Goal: Task Accomplishment & Management: Manage account settings

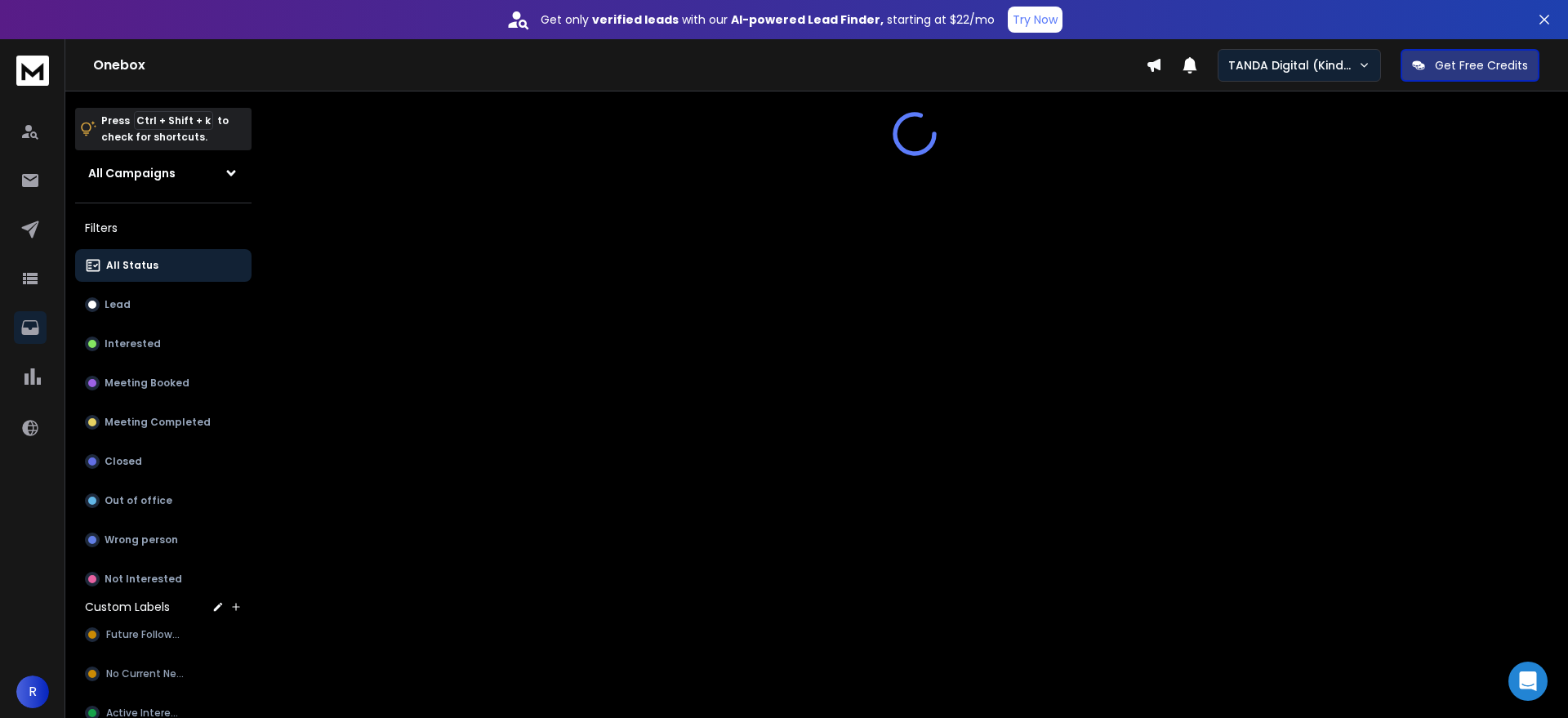
click at [1299, 65] on p "TANDA Digital (Kind Studio)" at bounding box center [1294, 65] width 130 height 17
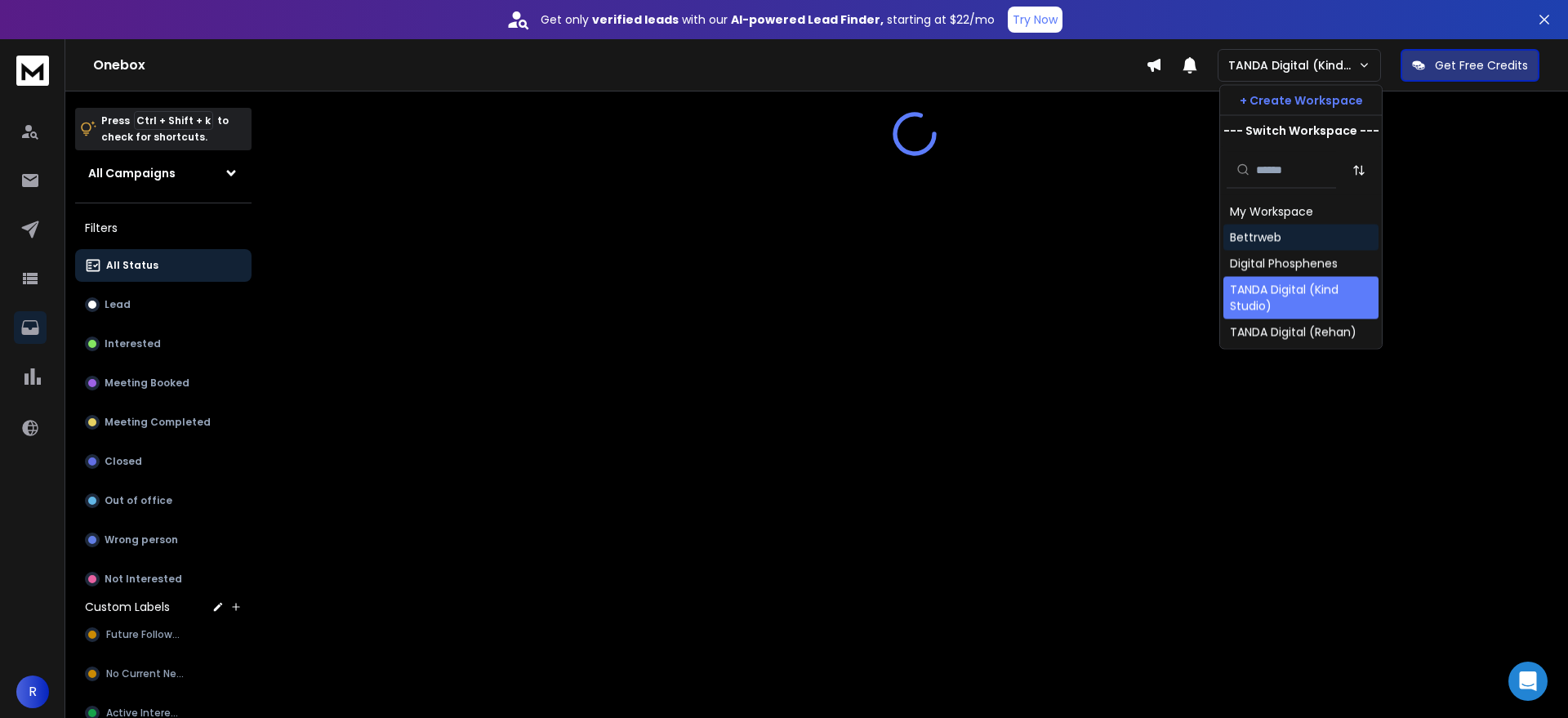
click at [1310, 231] on div "Bettrweb" at bounding box center [1301, 238] width 155 height 26
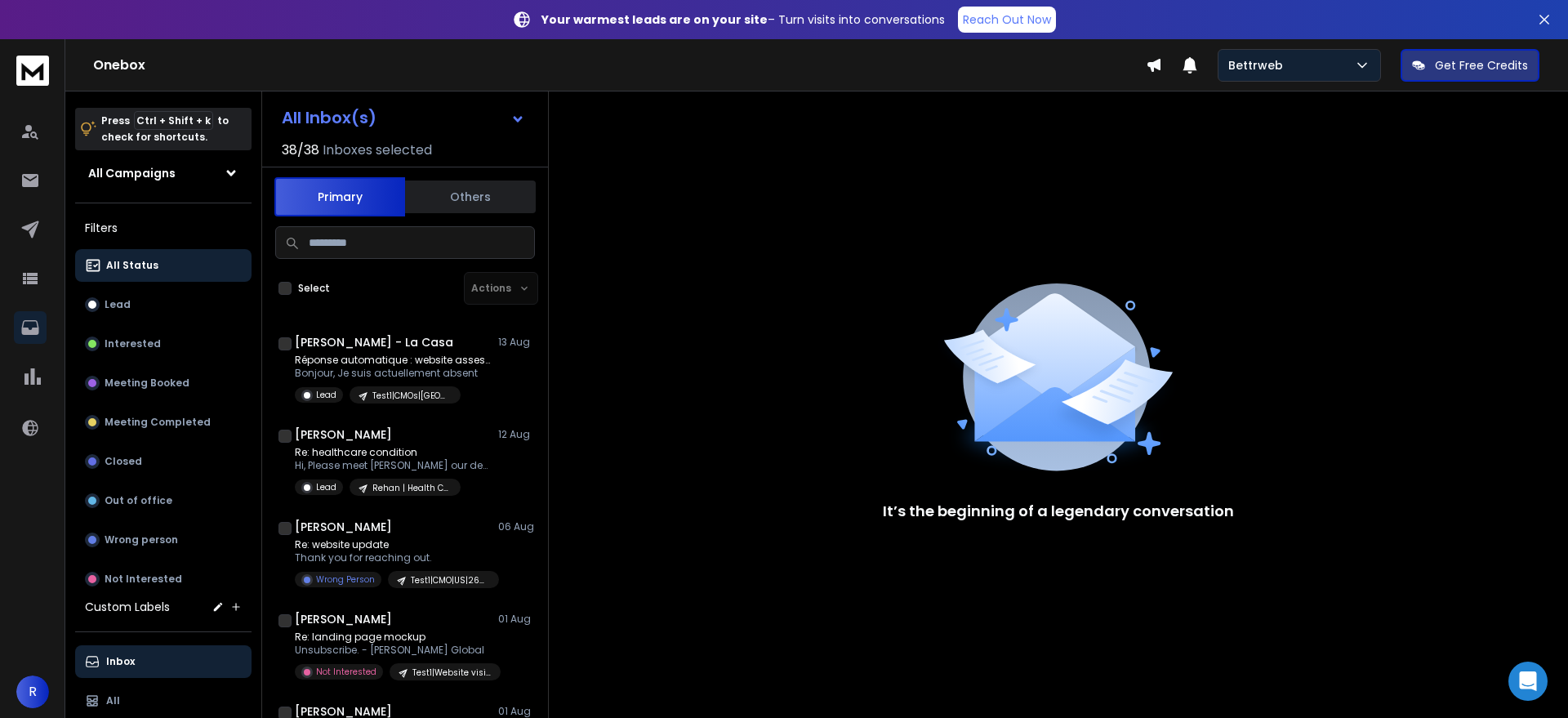
click at [1310, 64] on div "Bettrweb" at bounding box center [1300, 65] width 142 height 17
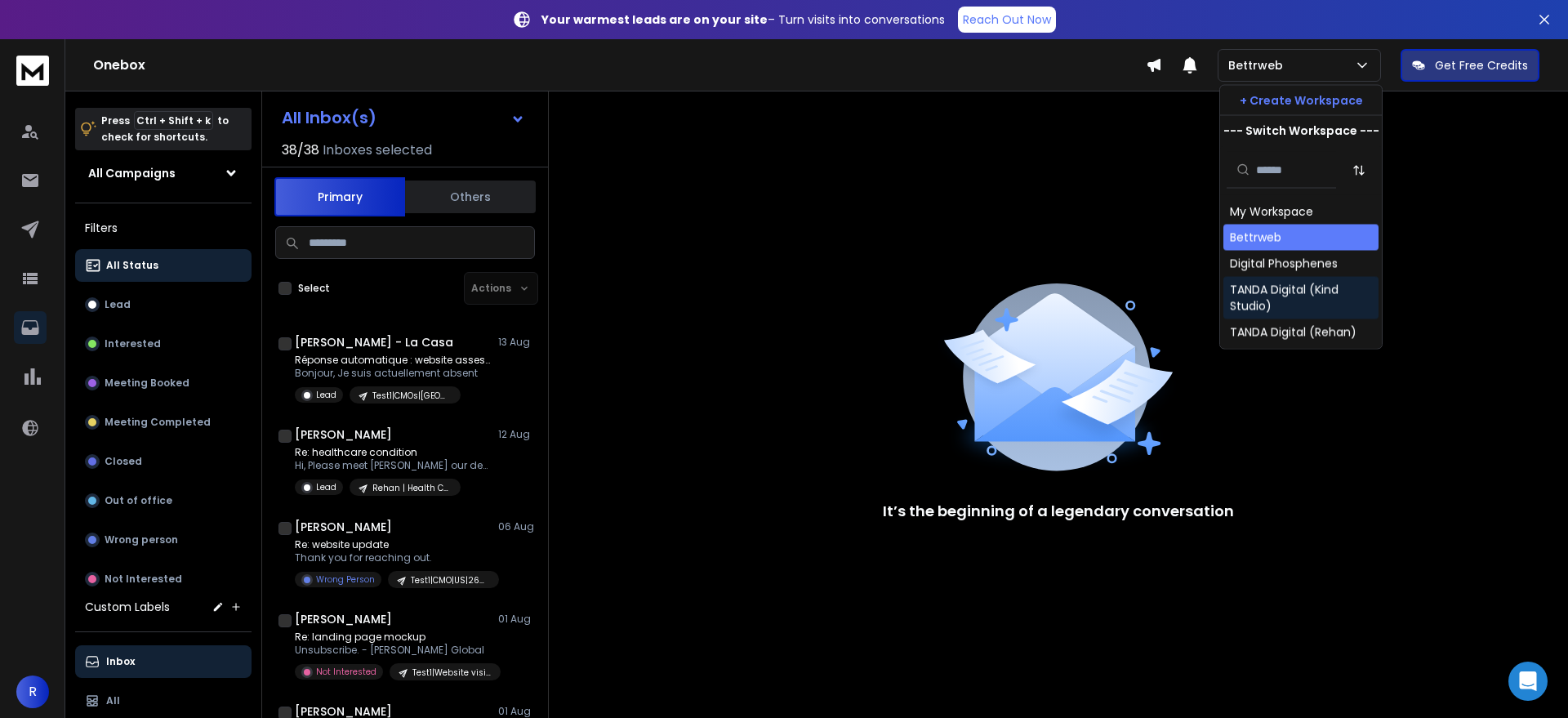
click at [1302, 287] on div "TANDA Digital (Kind Studio)" at bounding box center [1301, 297] width 142 height 32
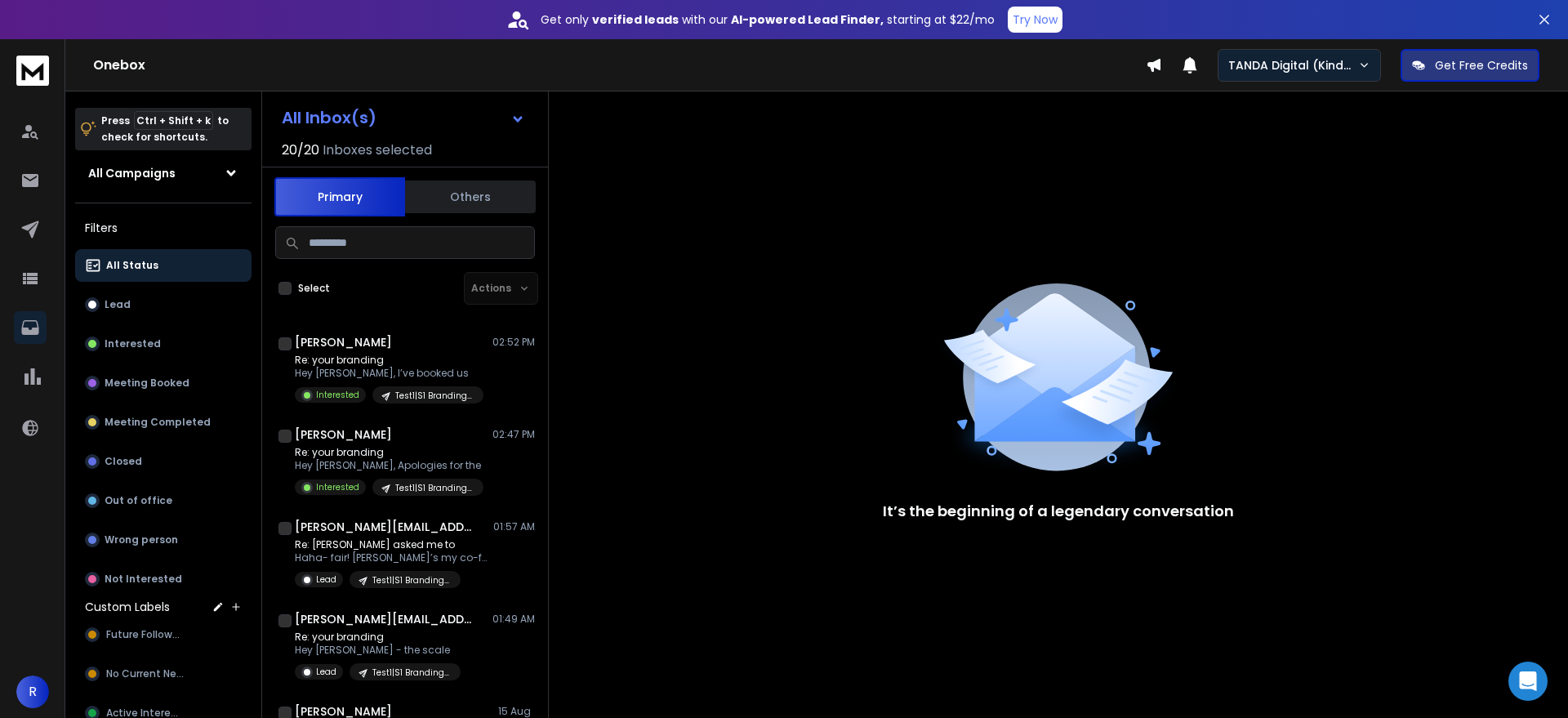
click at [1301, 60] on p "TANDA Digital (Kind Studio)" at bounding box center [1294, 65] width 130 height 17
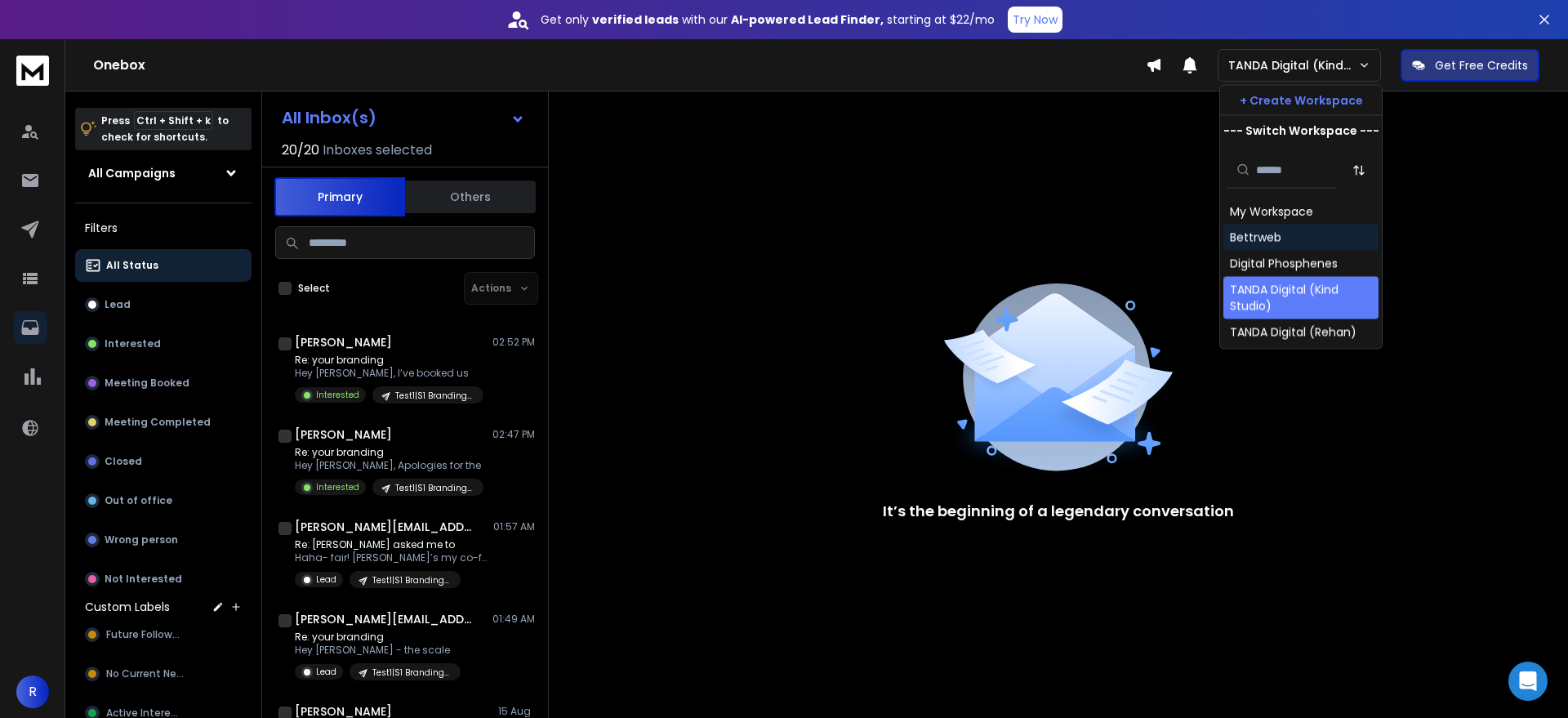
click at [1304, 234] on div "Bettrweb" at bounding box center [1301, 238] width 155 height 26
